Goal: Navigation & Orientation: Find specific page/section

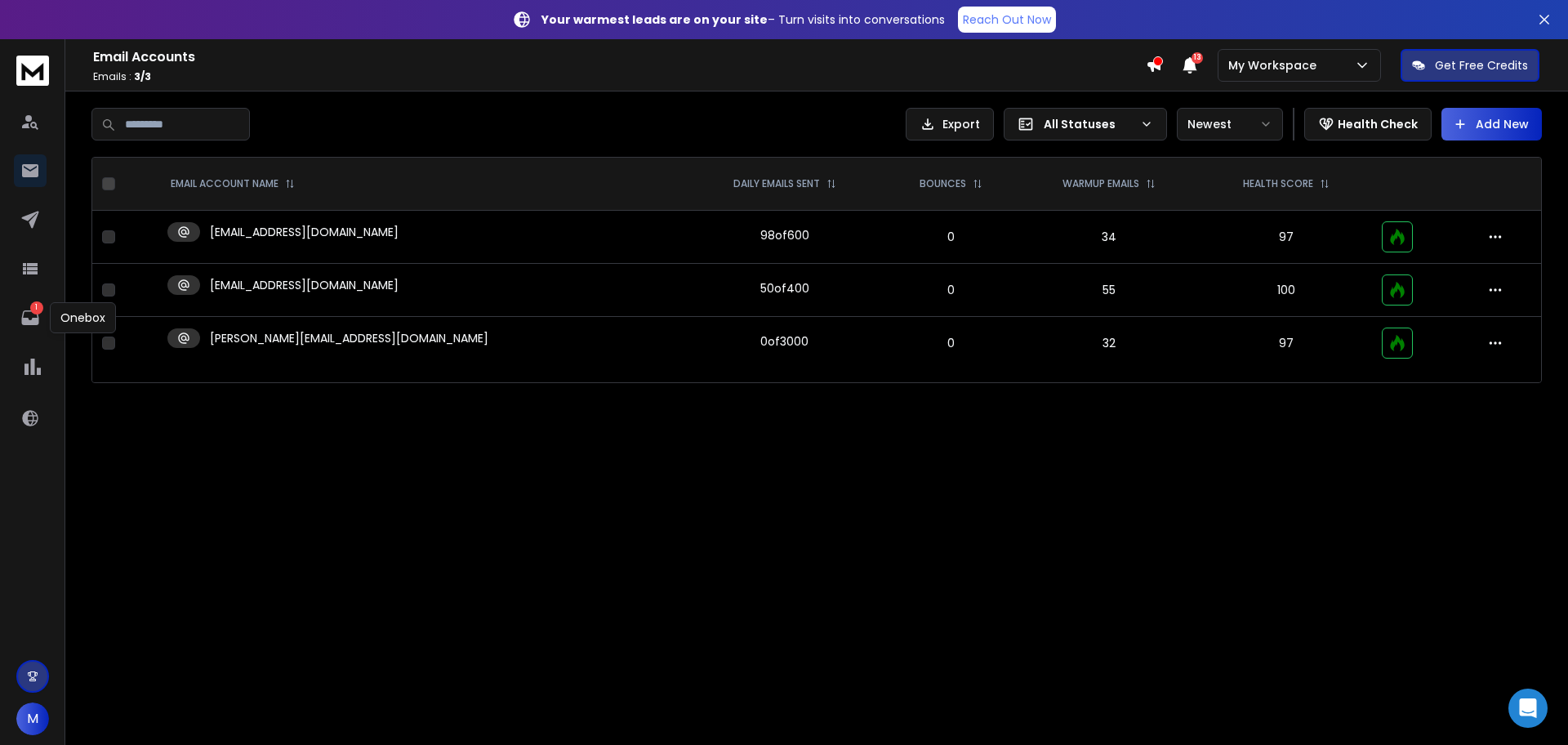
drag, startPoint x: 28, startPoint y: 313, endPoint x: 8, endPoint y: 310, distance: 20.2
click at [29, 313] on icon at bounding box center [30, 318] width 20 height 20
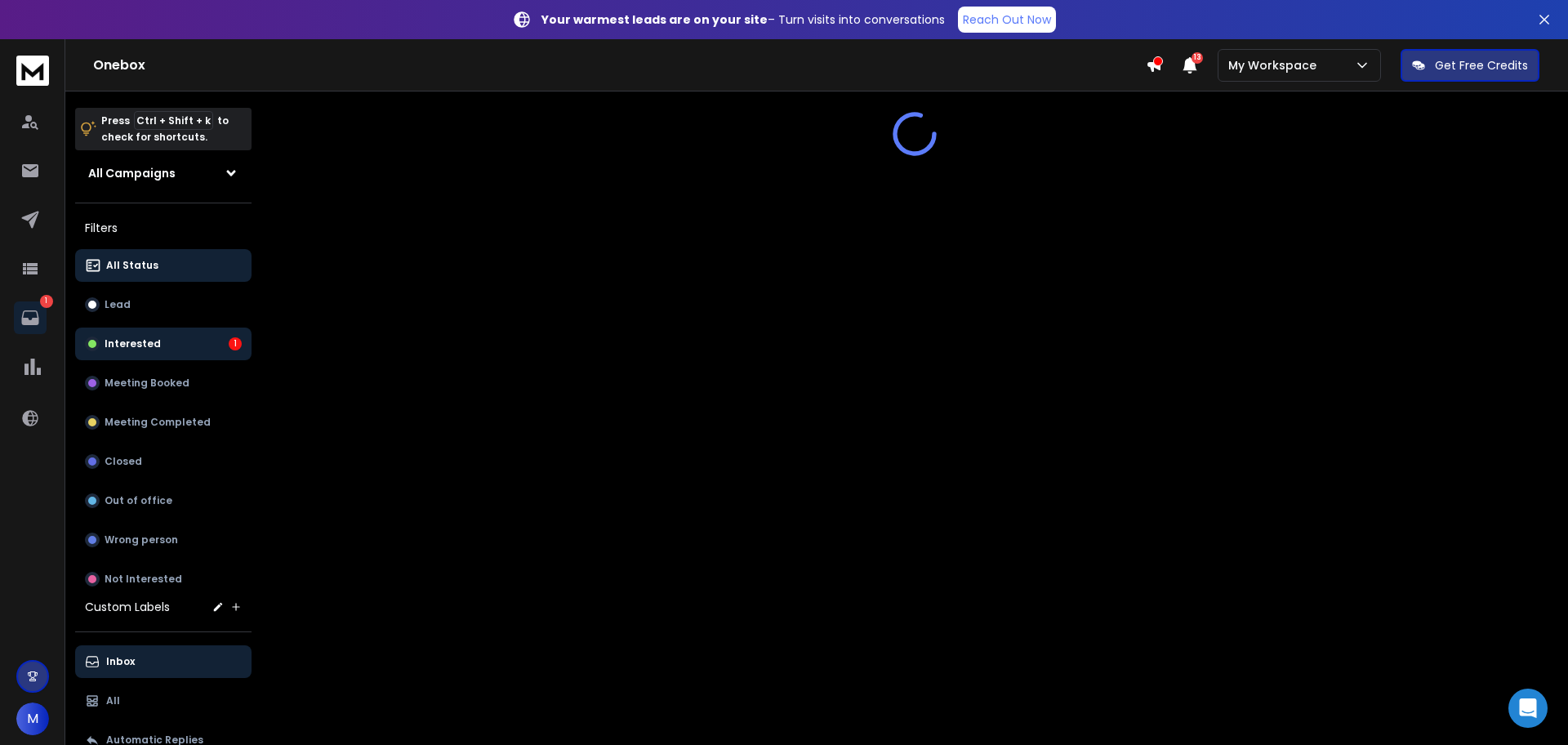
click at [167, 335] on button "Interested 1" at bounding box center [163, 344] width 176 height 33
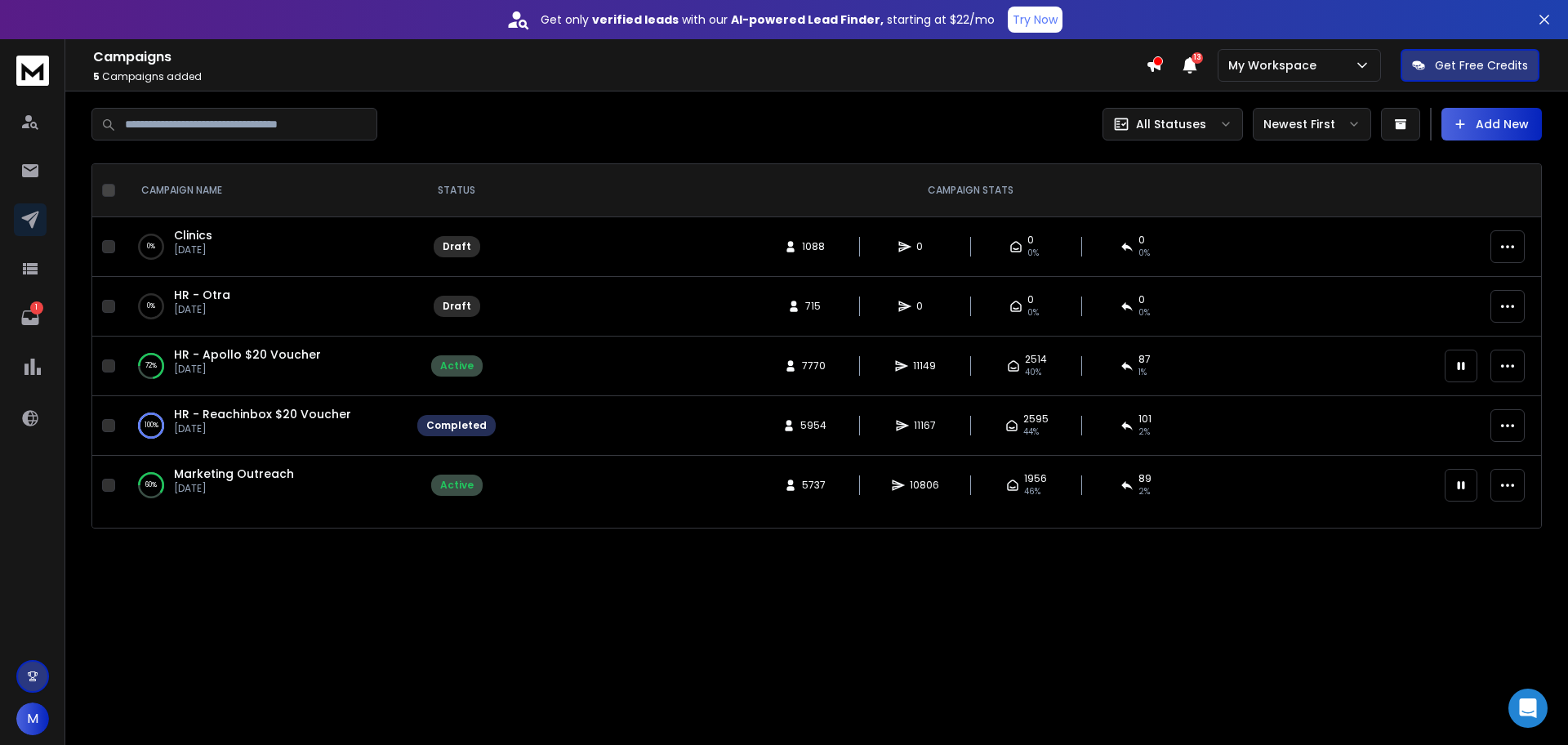
click at [571, 573] on div "Get only verified leads with our AI-powered Lead Finder, starting at $22/mo Try…" at bounding box center [784, 372] width 1568 height 745
click at [639, 681] on div "Get only verified leads with our AI-powered Lead Finder, starting at $22/mo Try…" at bounding box center [784, 372] width 1568 height 745
